Goal: Task Accomplishment & Management: Manage account settings

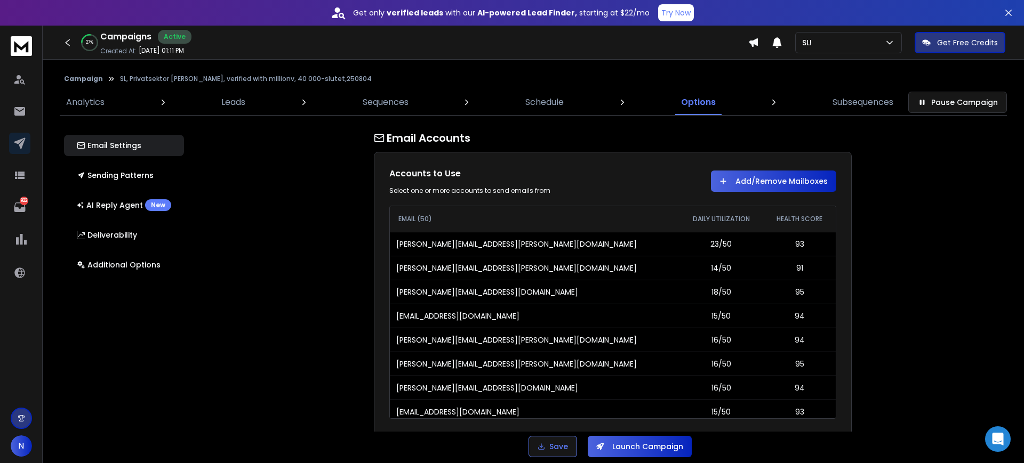
select select "*"
click at [110, 239] on p "Deliverability" at bounding box center [107, 235] width 60 height 11
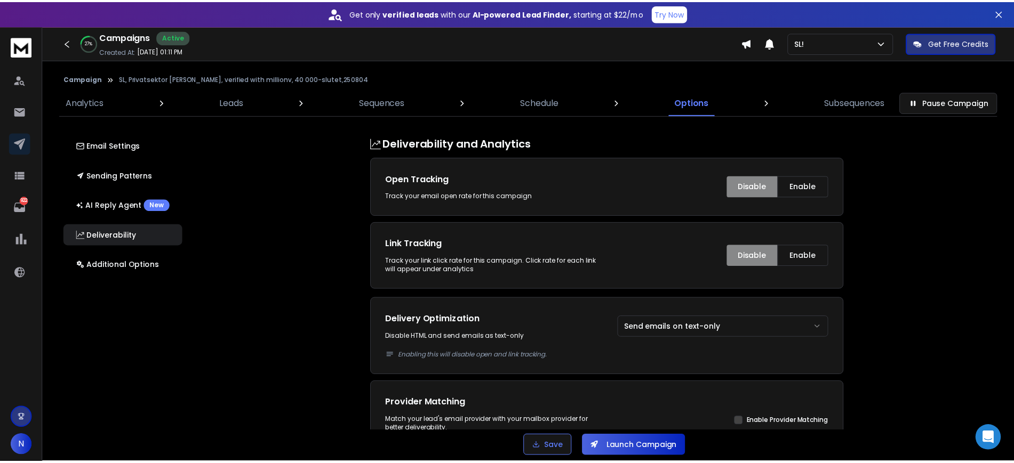
scroll to position [1206, 0]
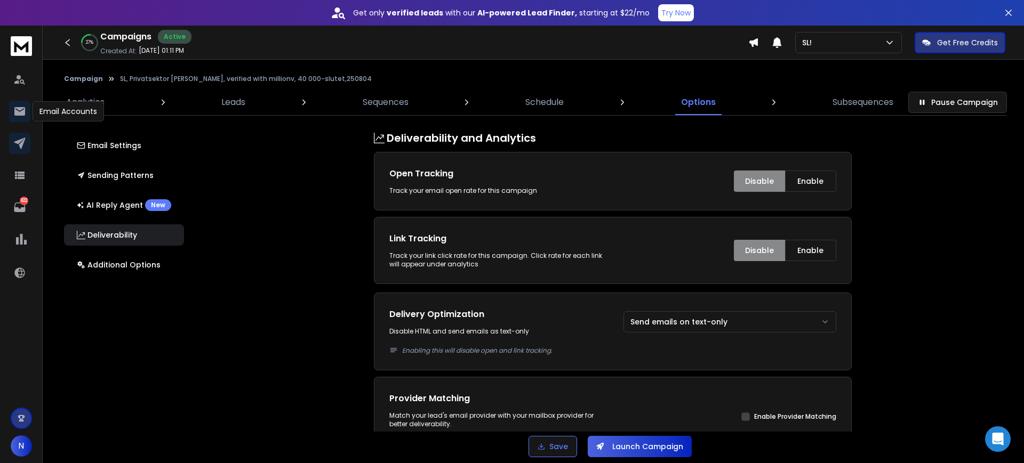
click at [18, 106] on icon at bounding box center [19, 111] width 13 height 13
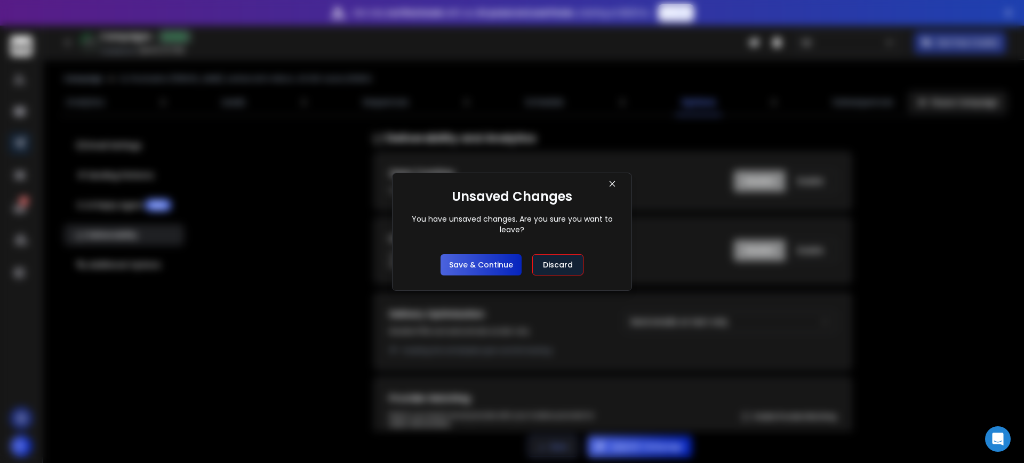
click at [572, 268] on button "Discard" at bounding box center [557, 264] width 51 height 21
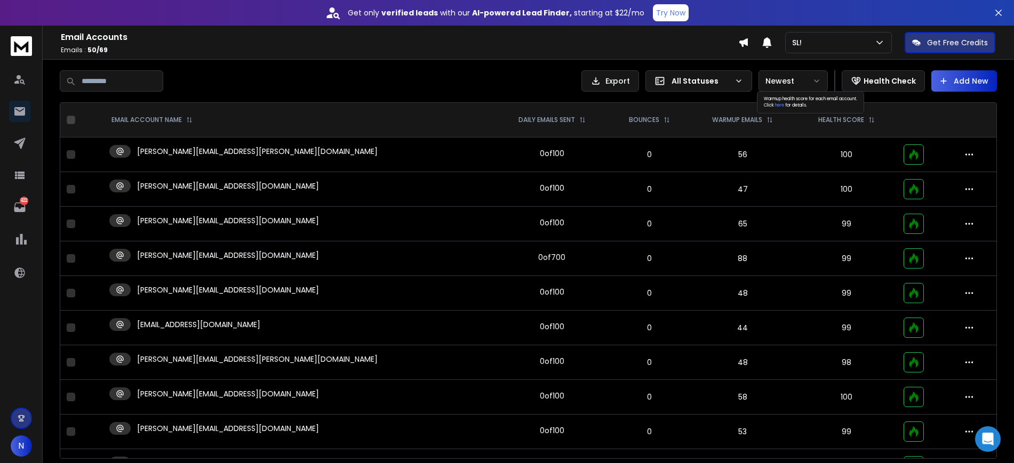
click at [821, 118] on p "HEALTH SCORE" at bounding box center [841, 120] width 46 height 9
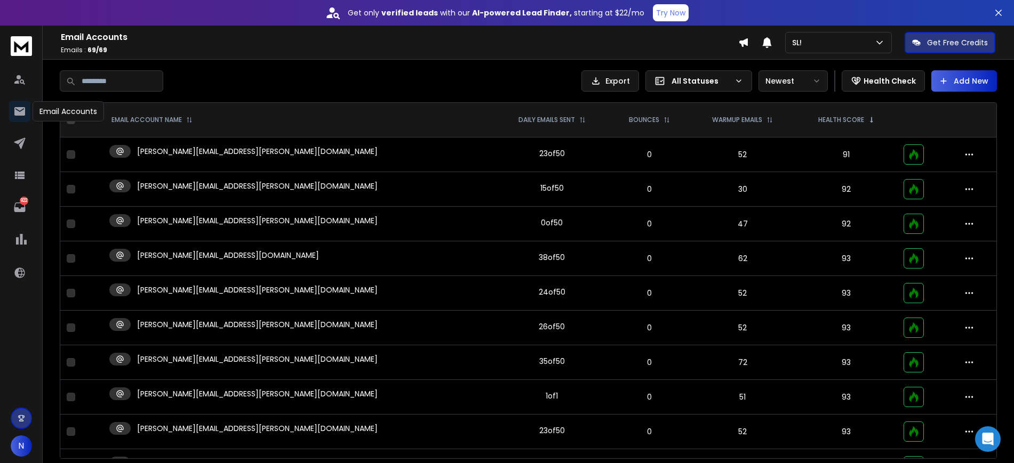
click at [10, 110] on link at bounding box center [19, 111] width 21 height 21
click at [17, 110] on icon at bounding box center [19, 111] width 13 height 13
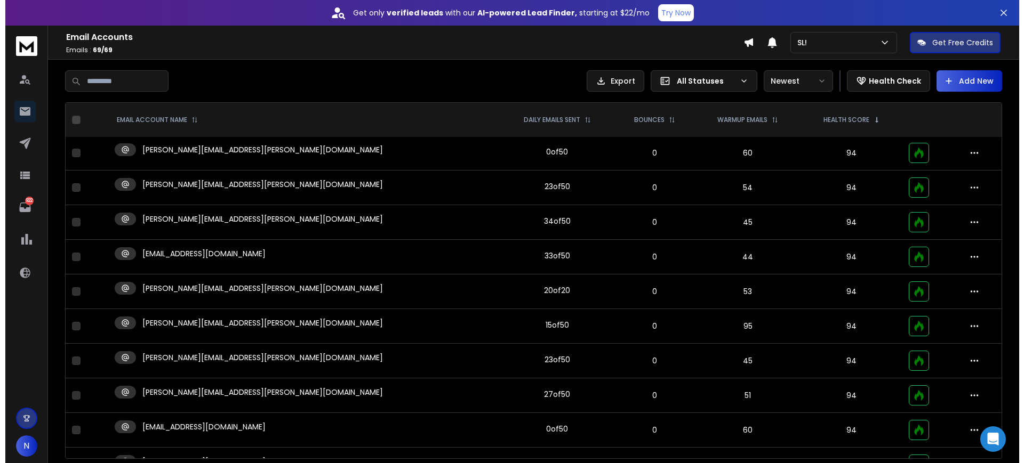
scroll to position [1000, 0]
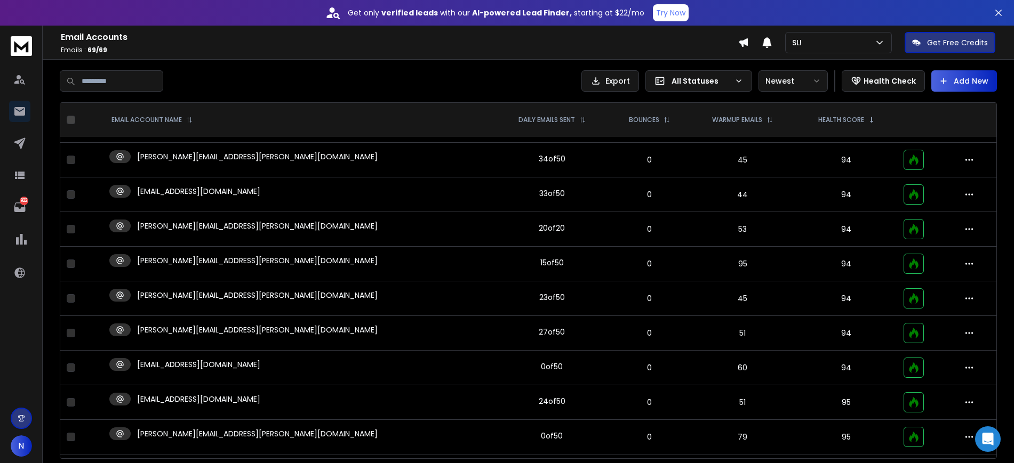
click at [207, 226] on p "[PERSON_NAME][EMAIL_ADDRESS][PERSON_NAME][DOMAIN_NAME]" at bounding box center [257, 226] width 240 height 11
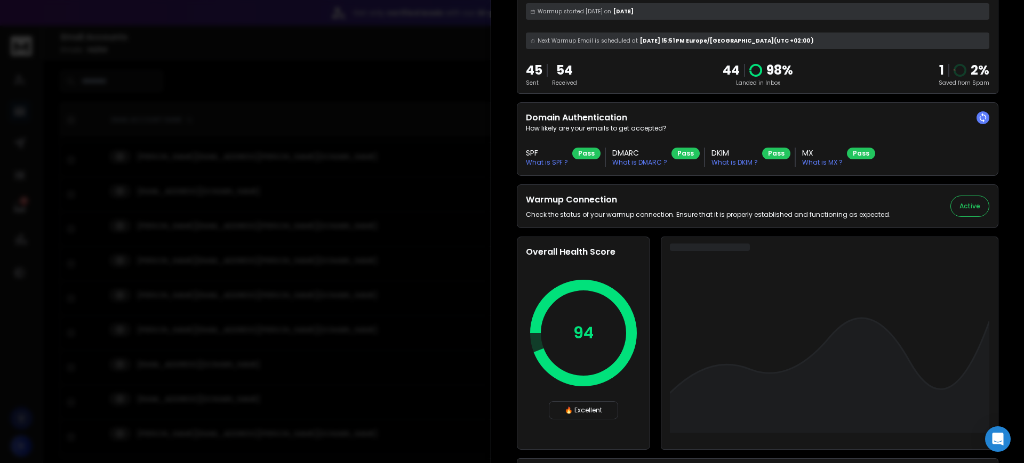
scroll to position [0, 0]
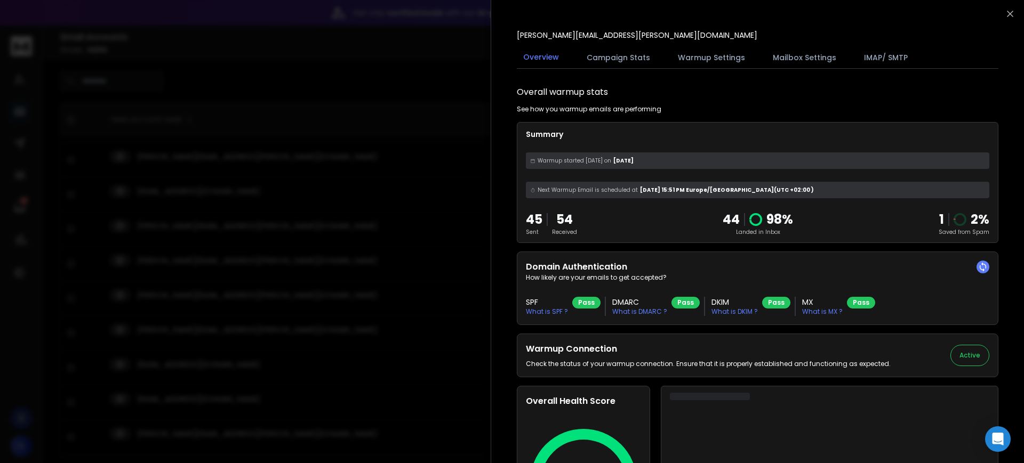
click at [774, 48] on button "Mailbox Settings" at bounding box center [804, 57] width 76 height 23
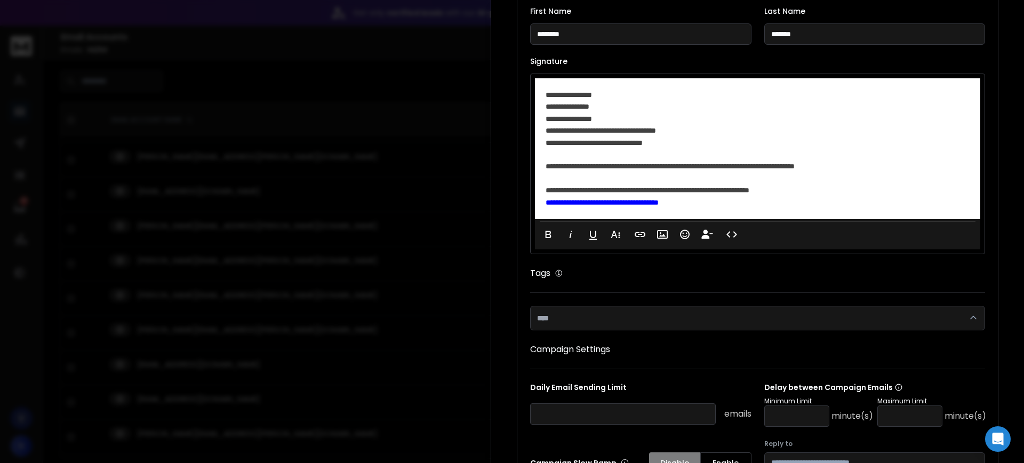
scroll to position [133, 0]
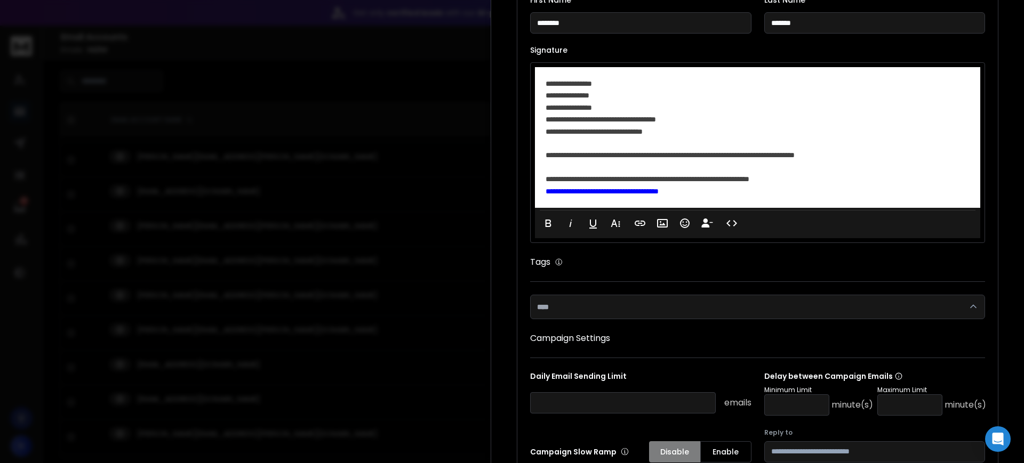
drag, startPoint x: 508, startPoint y: 398, endPoint x: 480, endPoint y: 398, distance: 28.3
click at [480, 398] on body "Get only verified leads with our AI-powered Lead Finder, starting at $22/mo Try…" at bounding box center [507, 231] width 1014 height 463
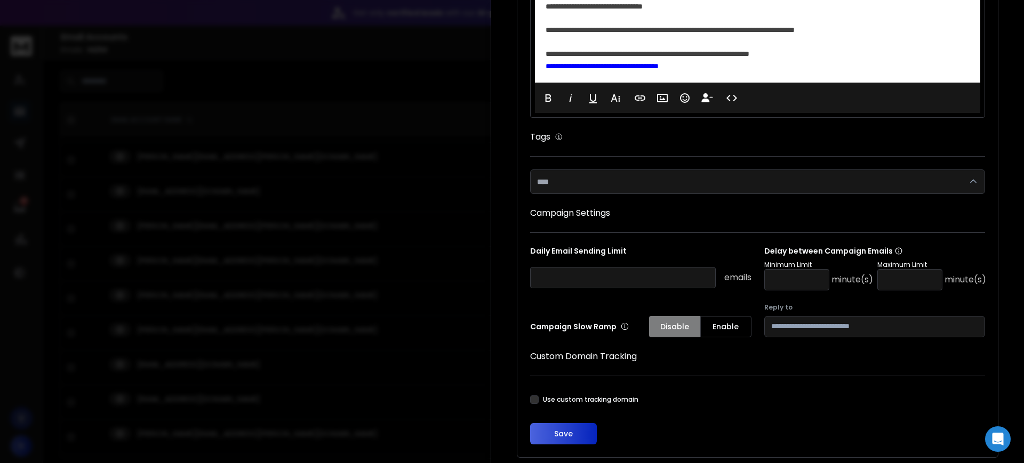
scroll to position [283, 0]
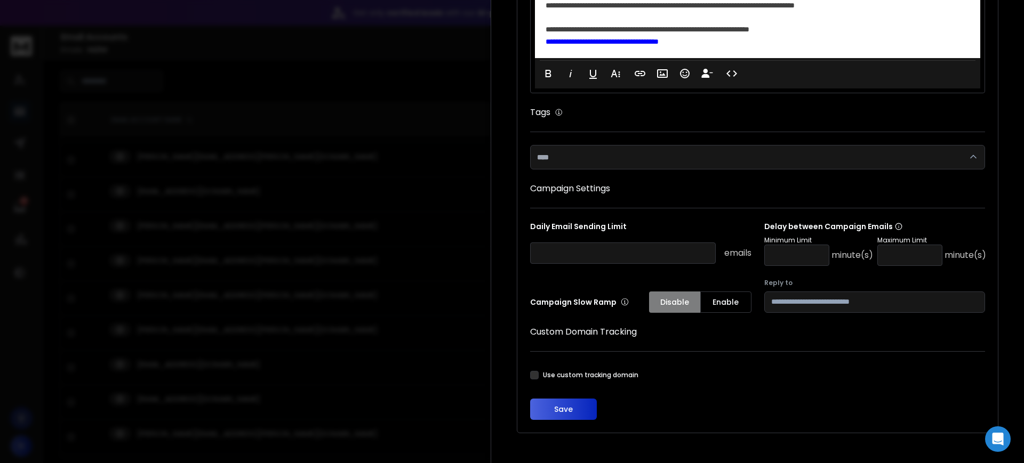
type input "**"
drag, startPoint x: 887, startPoint y: 254, endPoint x: 863, endPoint y: 254, distance: 24.0
click at [863, 254] on div "Minimum Limit * minute(s) Maximum Limit * minute(s)" at bounding box center [875, 251] width 222 height 30
type input "*"
click at [572, 412] on button "Save" at bounding box center [563, 409] width 67 height 21
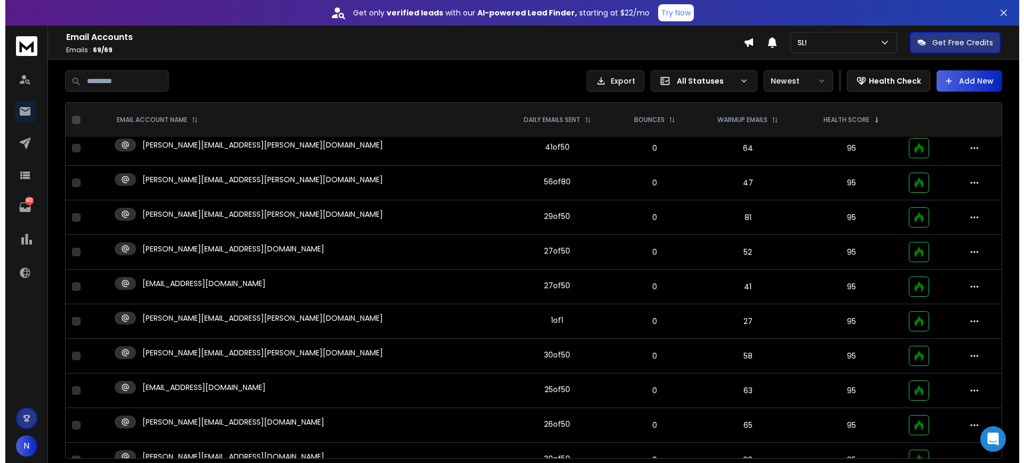
scroll to position [1770, 0]
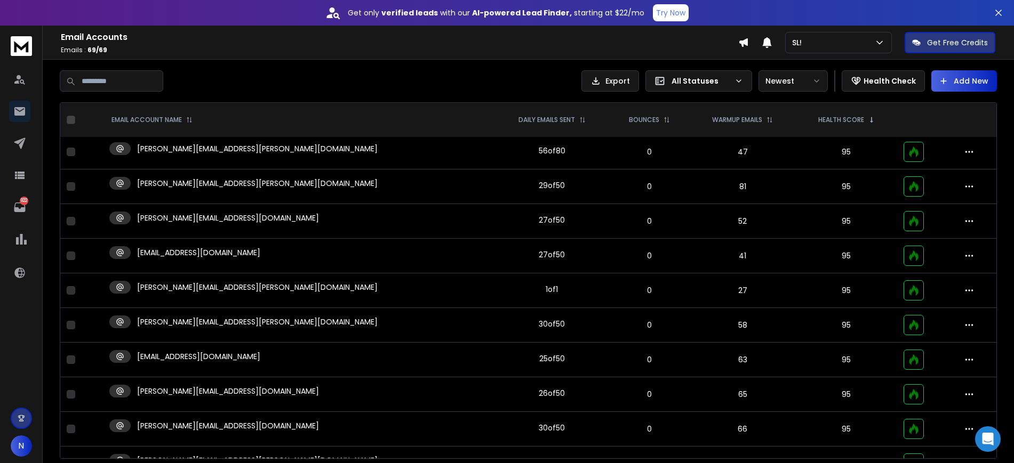
click at [214, 288] on p "[PERSON_NAME][EMAIL_ADDRESS][PERSON_NAME][DOMAIN_NAME]" at bounding box center [257, 287] width 240 height 11
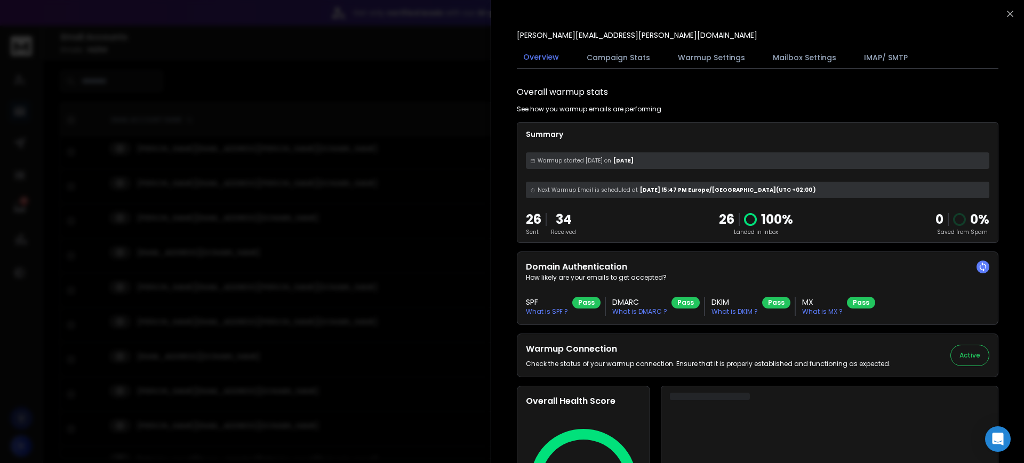
click at [782, 55] on button "Mailbox Settings" at bounding box center [804, 57] width 76 height 23
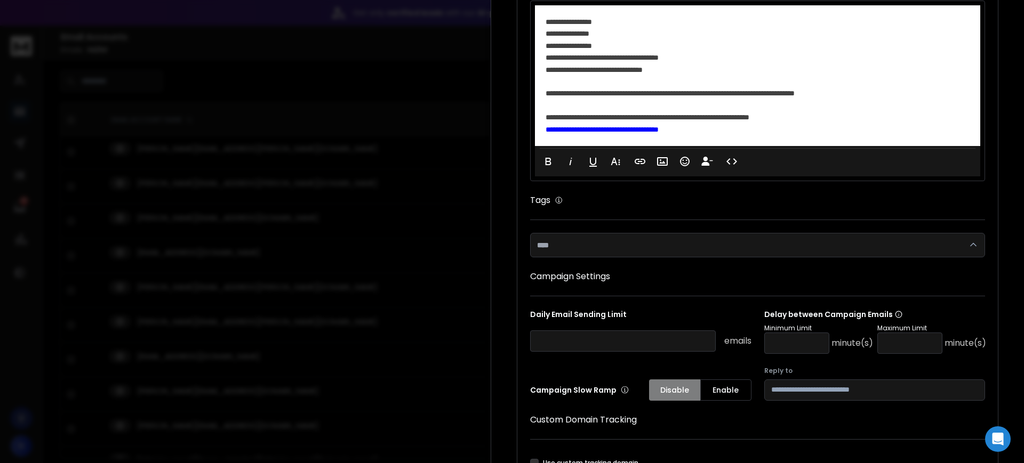
scroll to position [200, 0]
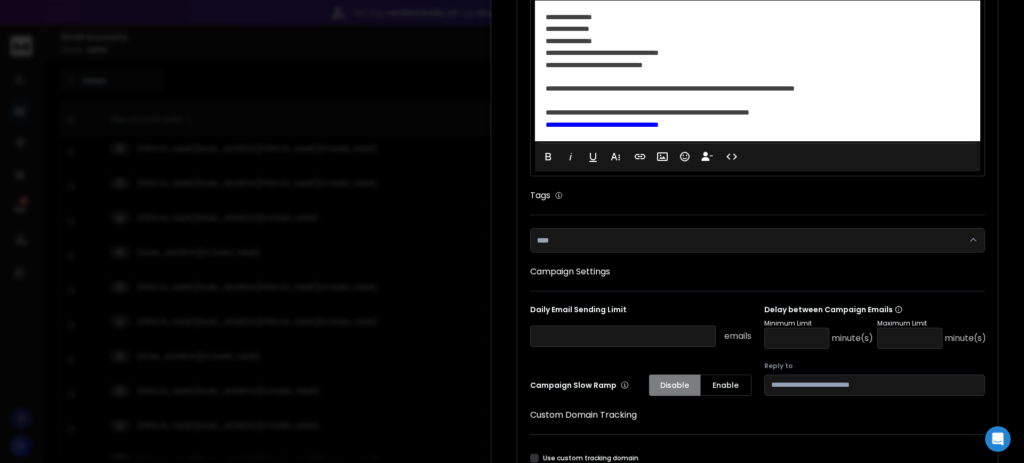
drag, startPoint x: 568, startPoint y: 334, endPoint x: 465, endPoint y: 334, distance: 102.4
click at [465, 334] on body "Get only verified leads with our AI-powered Lead Finder, starting at $22/mo Try…" at bounding box center [507, 231] width 1014 height 463
type input "**"
drag, startPoint x: 904, startPoint y: 340, endPoint x: 852, endPoint y: 337, distance: 52.3
click at [852, 337] on div "Minimum Limit * minute(s) Maximum Limit ** minute(s)" at bounding box center [875, 334] width 222 height 30
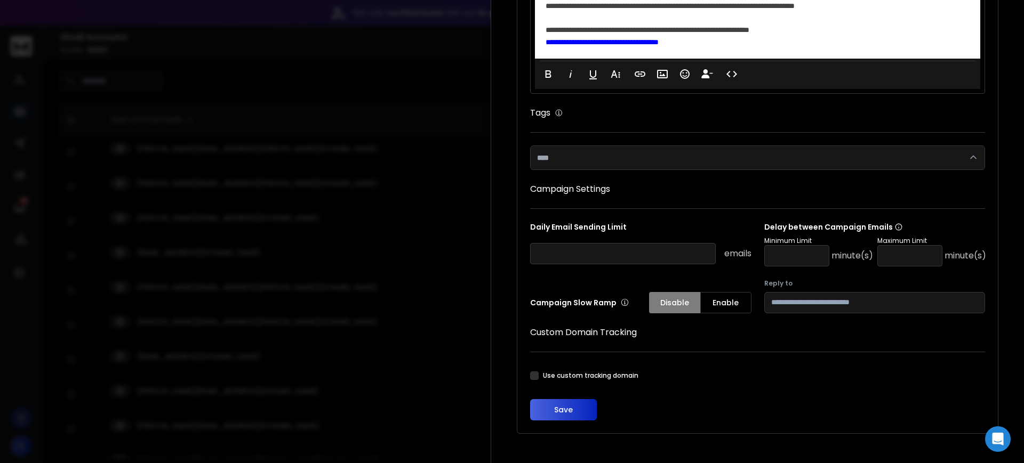
scroll to position [283, 0]
type input "*"
click at [585, 411] on button "Save" at bounding box center [563, 409] width 67 height 21
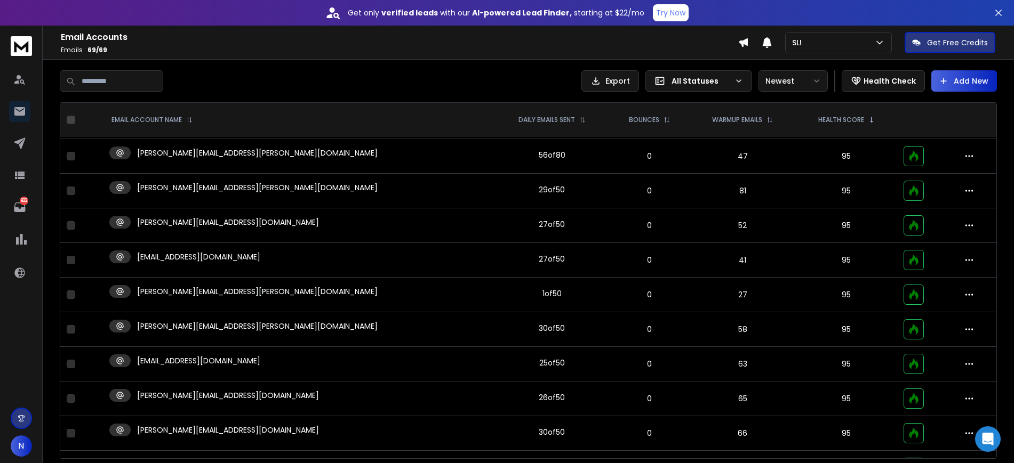
scroll to position [1745, 0]
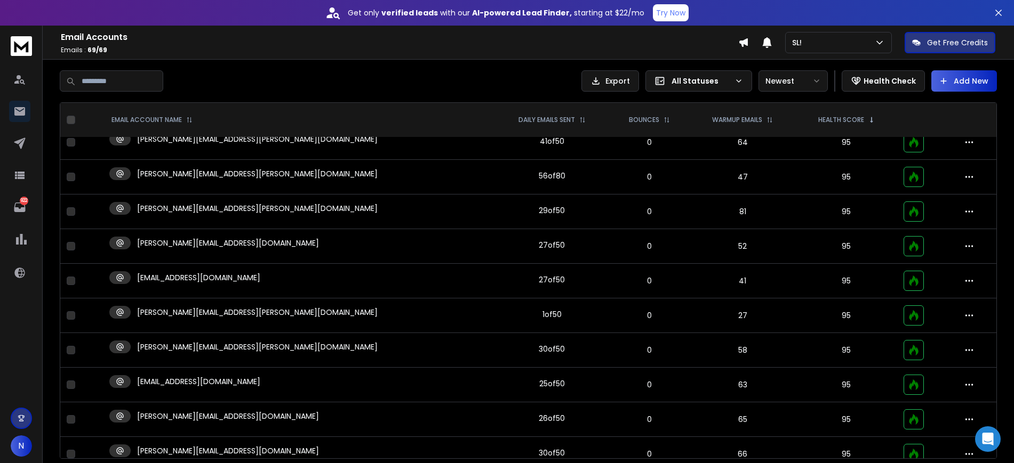
click at [222, 314] on p "[PERSON_NAME][EMAIL_ADDRESS][PERSON_NAME][DOMAIN_NAME]" at bounding box center [257, 312] width 240 height 11
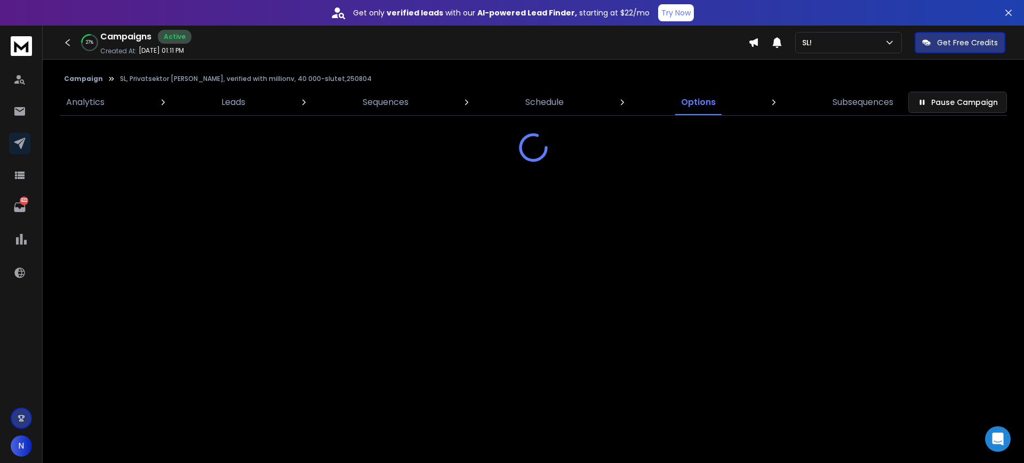
select select "*"
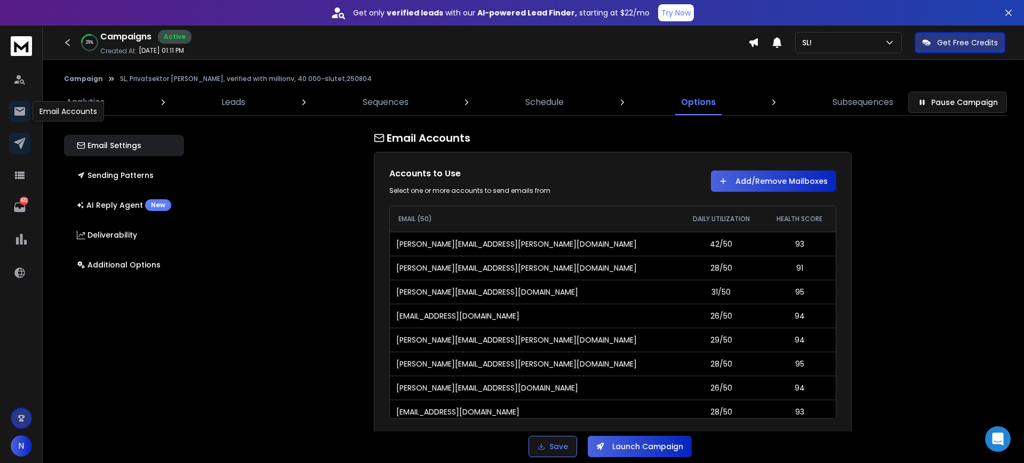
click at [26, 108] on link at bounding box center [19, 111] width 21 height 21
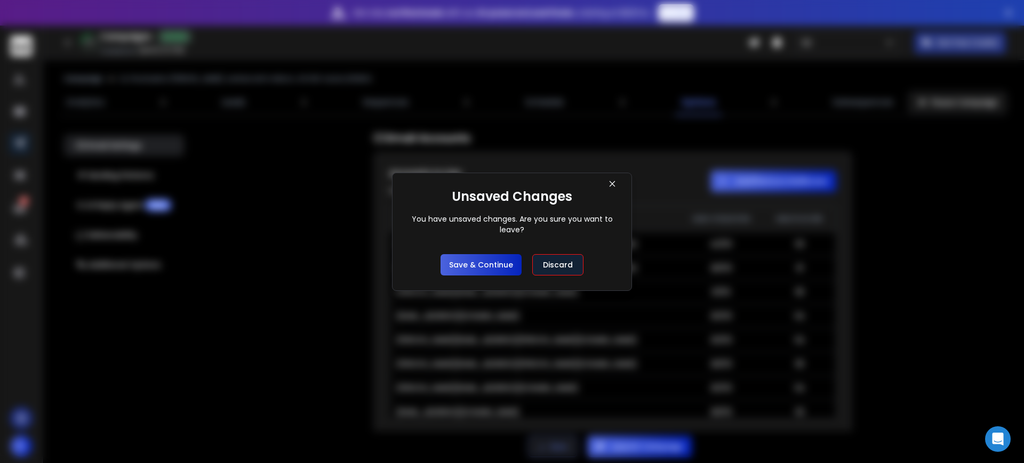
click at [491, 266] on button "Save & Continue" at bounding box center [480, 264] width 81 height 21
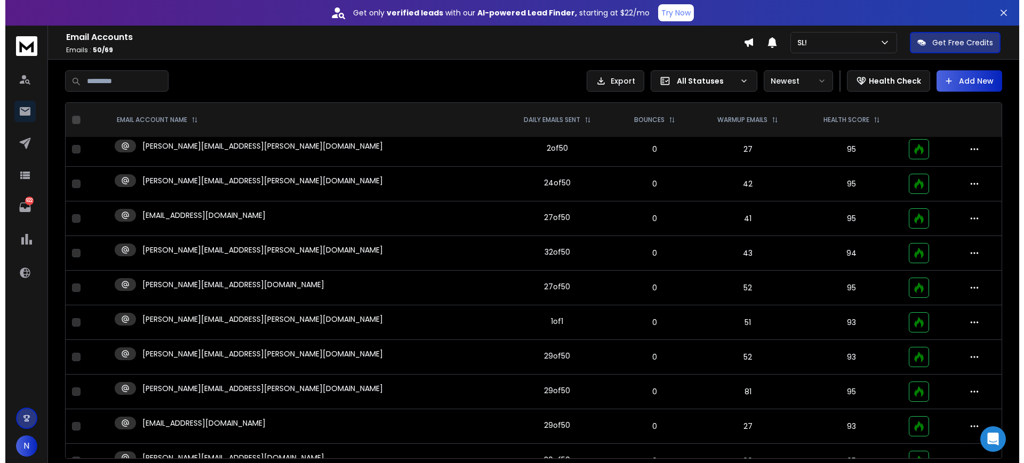
scroll to position [1152, 0]
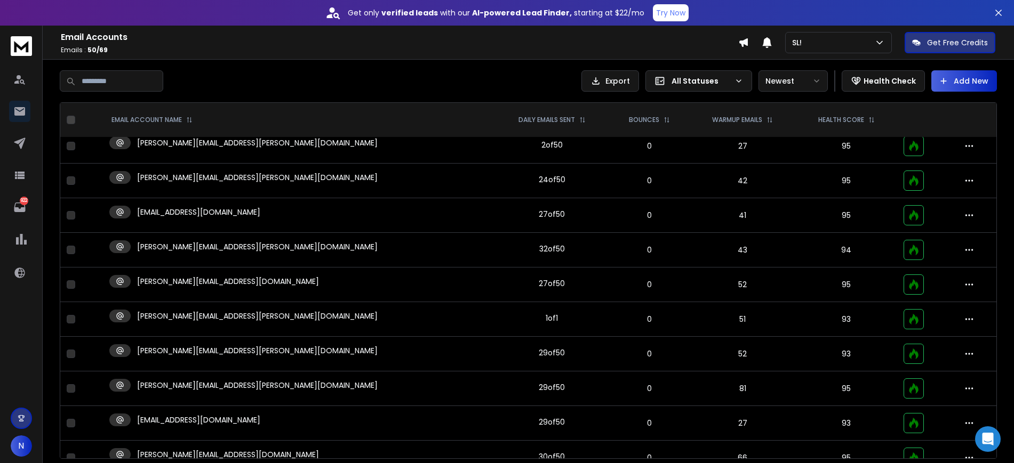
click at [218, 314] on p "[PERSON_NAME][EMAIL_ADDRESS][PERSON_NAME][DOMAIN_NAME]" at bounding box center [257, 316] width 240 height 11
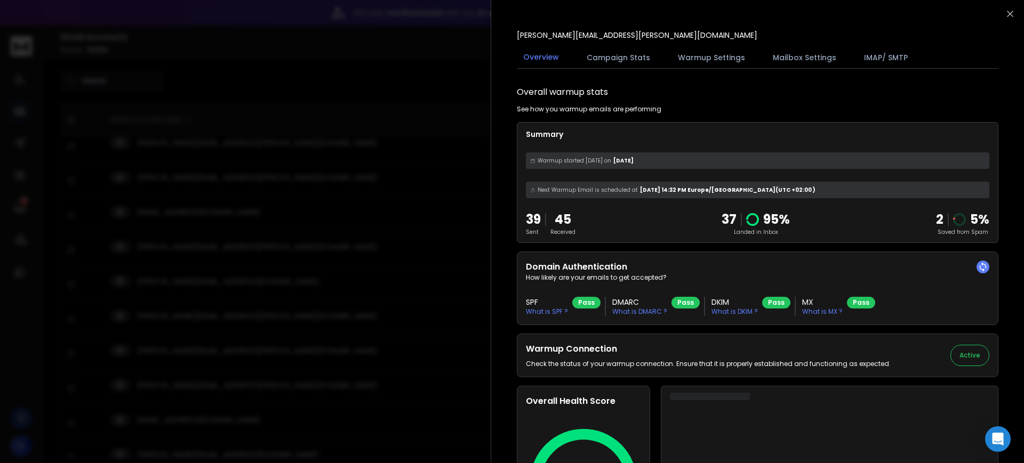
click at [792, 57] on button "Mailbox Settings" at bounding box center [804, 57] width 76 height 23
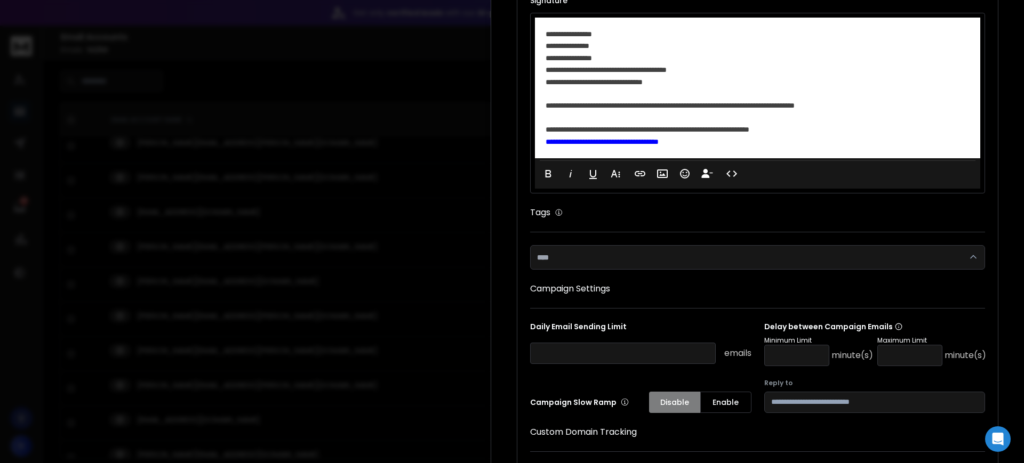
scroll to position [200, 0]
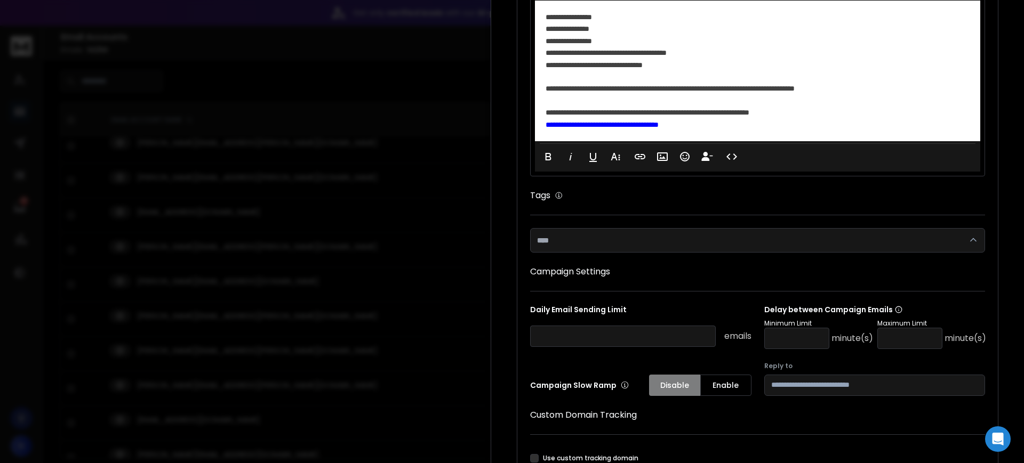
drag, startPoint x: 464, startPoint y: 336, endPoint x: 452, endPoint y: 336, distance: 12.3
click at [452, 336] on body "Get only verified leads with our AI-powered Lead Finder, starting at $22/mo Try…" at bounding box center [507, 231] width 1014 height 463
type input "**"
drag, startPoint x: 889, startPoint y: 335, endPoint x: 856, endPoint y: 335, distance: 33.6
click at [856, 335] on div "Minimum Limit * minute(s) Maximum Limit ** minute(s)" at bounding box center [875, 334] width 222 height 30
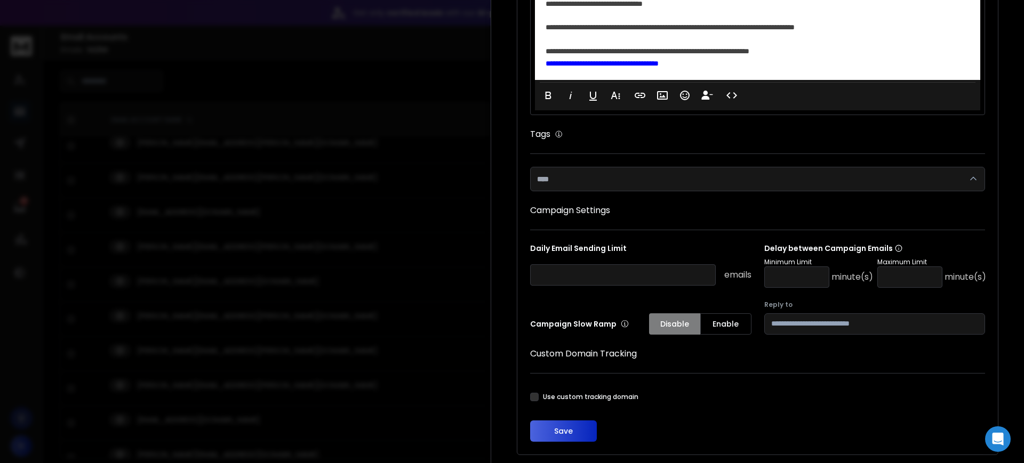
scroll to position [283, 0]
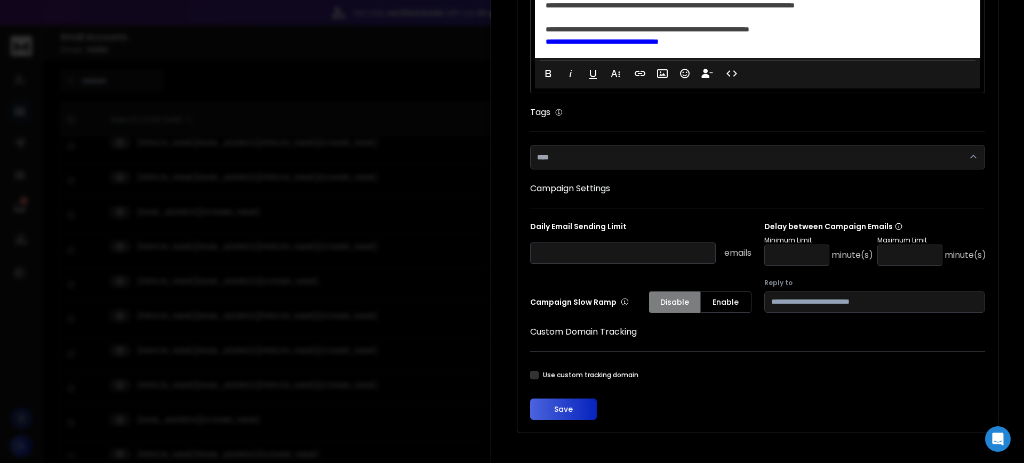
type input "*"
click at [574, 419] on button "Save" at bounding box center [563, 409] width 67 height 21
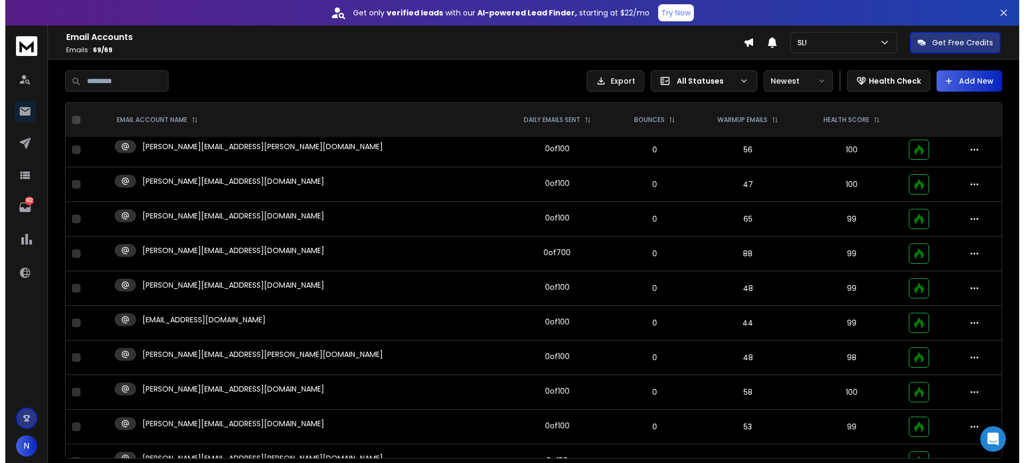
scroll to position [0, 0]
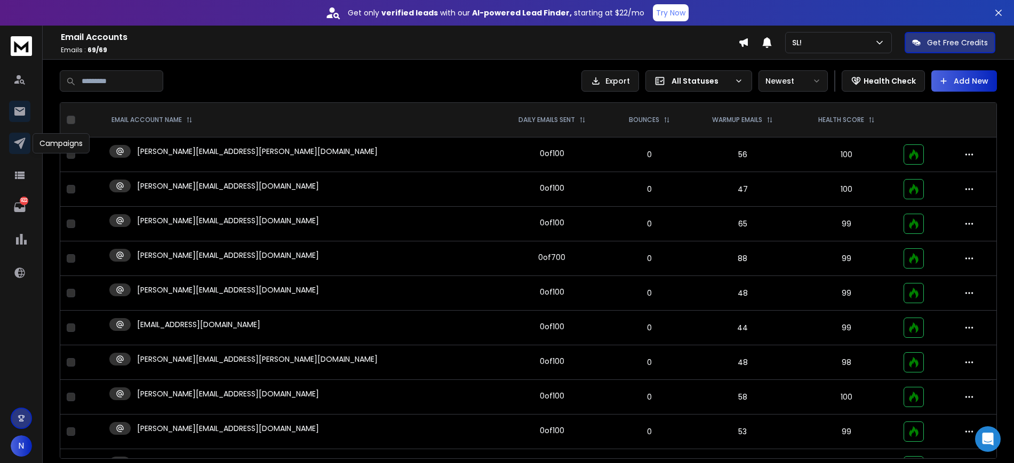
click at [20, 143] on icon at bounding box center [19, 143] width 11 height 11
